Goal: Task Accomplishment & Management: Use online tool/utility

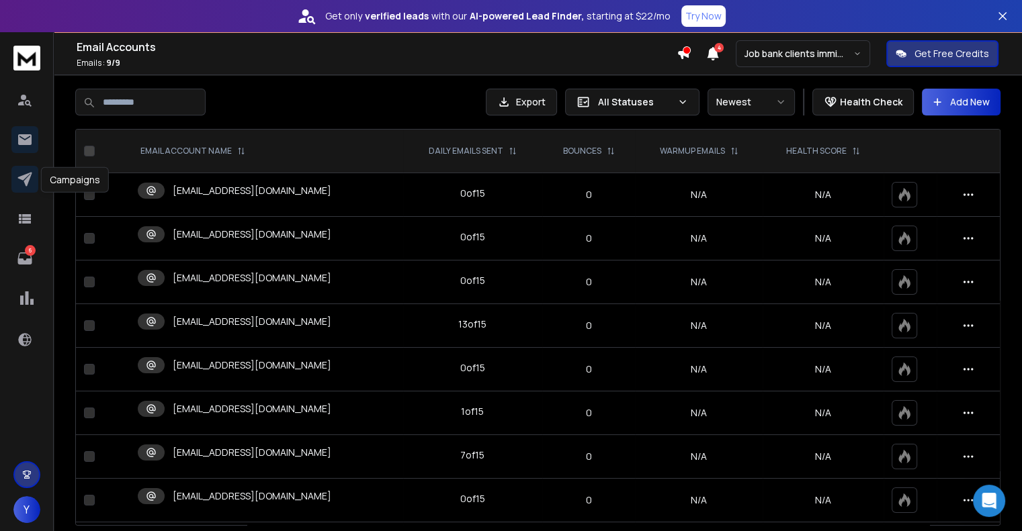
click at [29, 179] on icon at bounding box center [24, 179] width 14 height 14
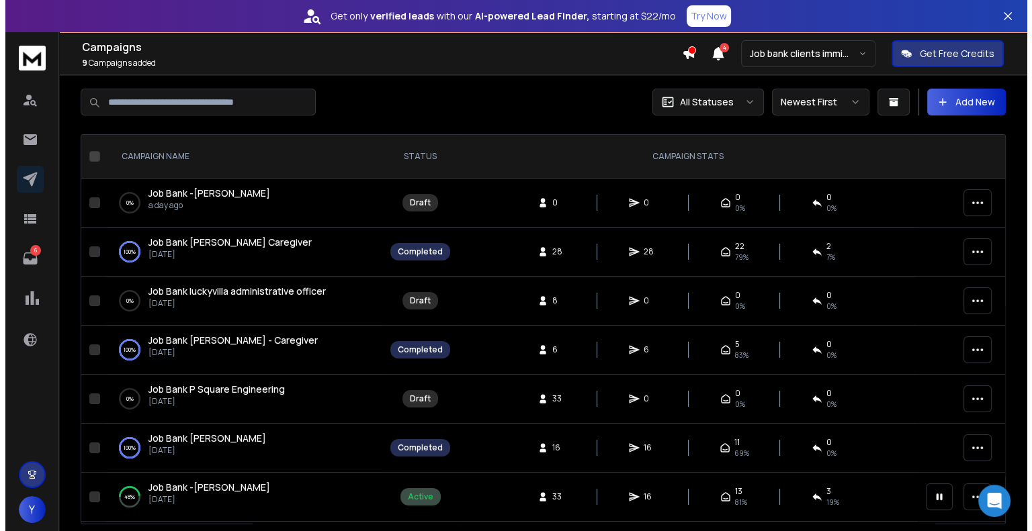
scroll to position [104, 0]
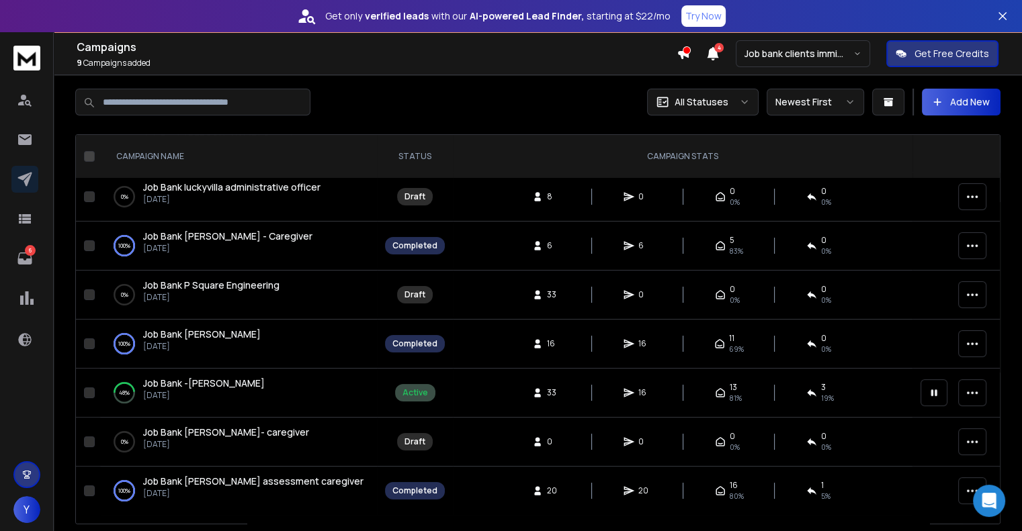
click at [212, 382] on span "Job Bank -[PERSON_NAME]" at bounding box center [204, 383] width 122 height 13
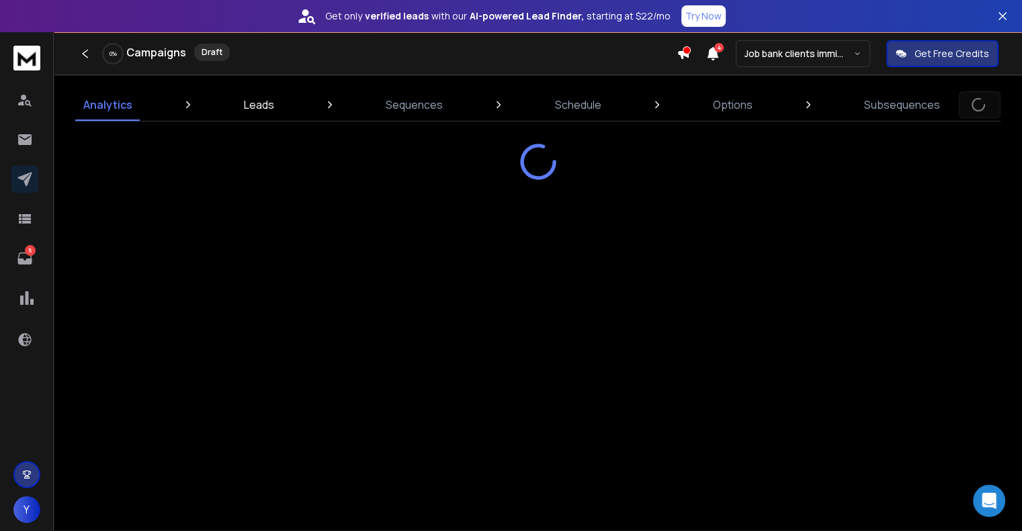
click at [255, 105] on p "Leads" at bounding box center [259, 105] width 30 height 16
